Goal: Task Accomplishment & Management: Manage account settings

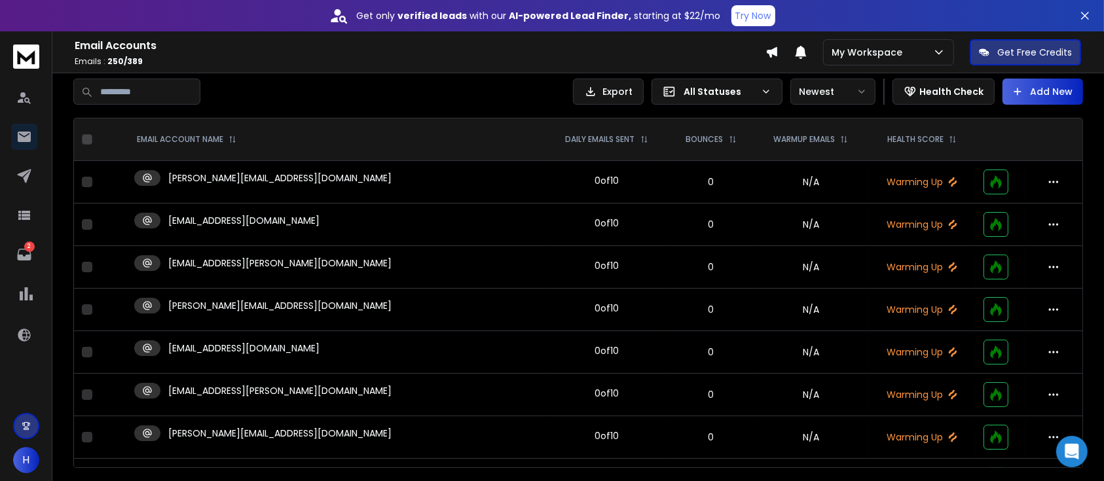
scroll to position [9357, 0]
